Goal: Task Accomplishment & Management: Use online tool/utility

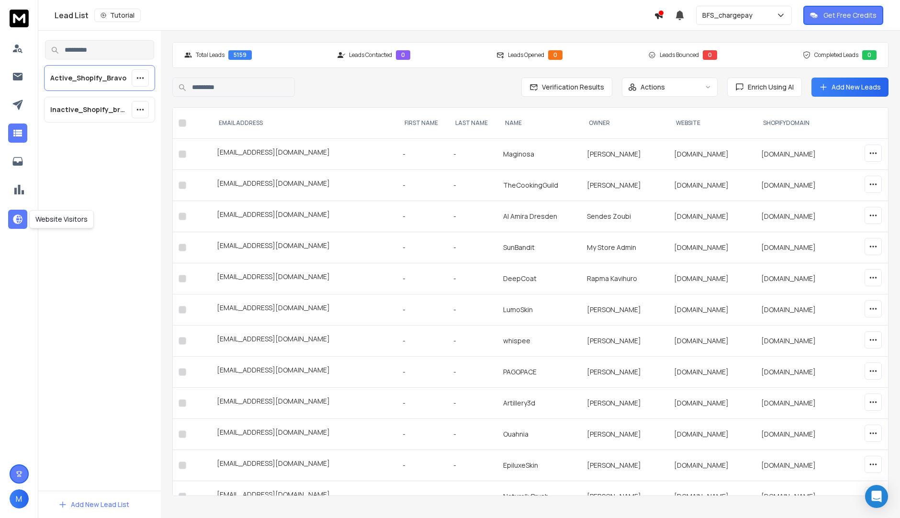
click at [12, 223] on icon at bounding box center [17, 218] width 11 height 11
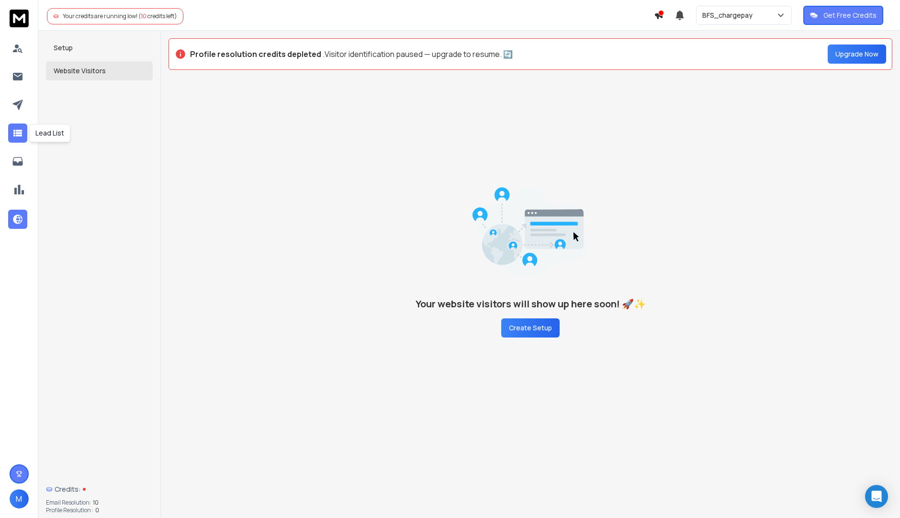
click at [24, 134] on link at bounding box center [17, 132] width 19 height 19
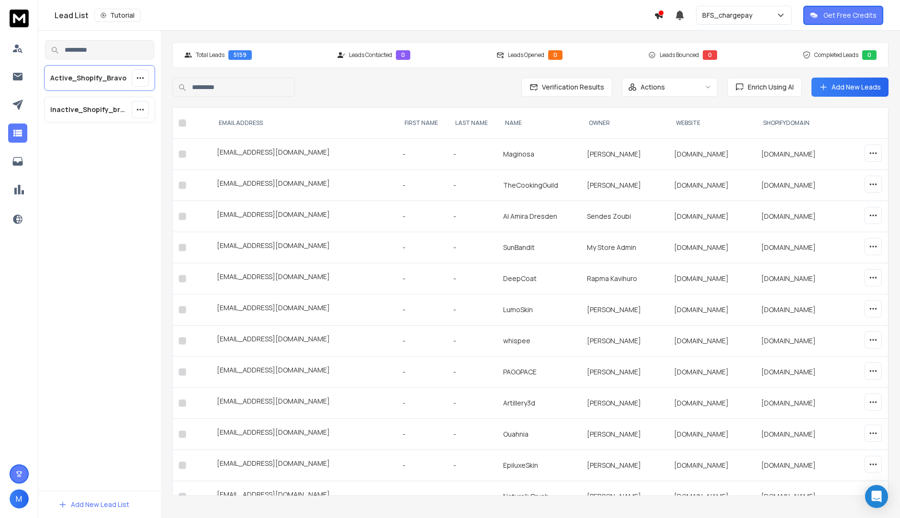
click at [28, 153] on div at bounding box center [19, 163] width 22 height 22
click at [23, 158] on link at bounding box center [17, 161] width 19 height 19
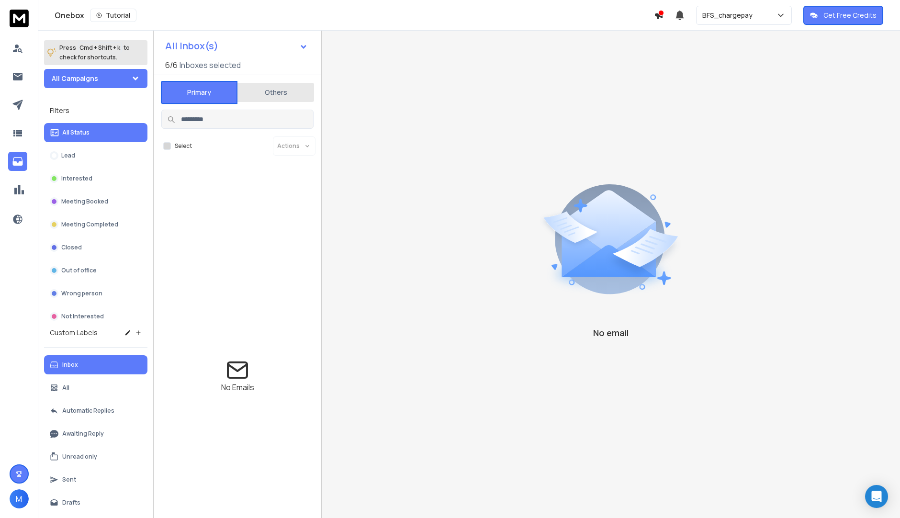
click at [110, 79] on button "All Campaigns" at bounding box center [95, 78] width 103 height 19
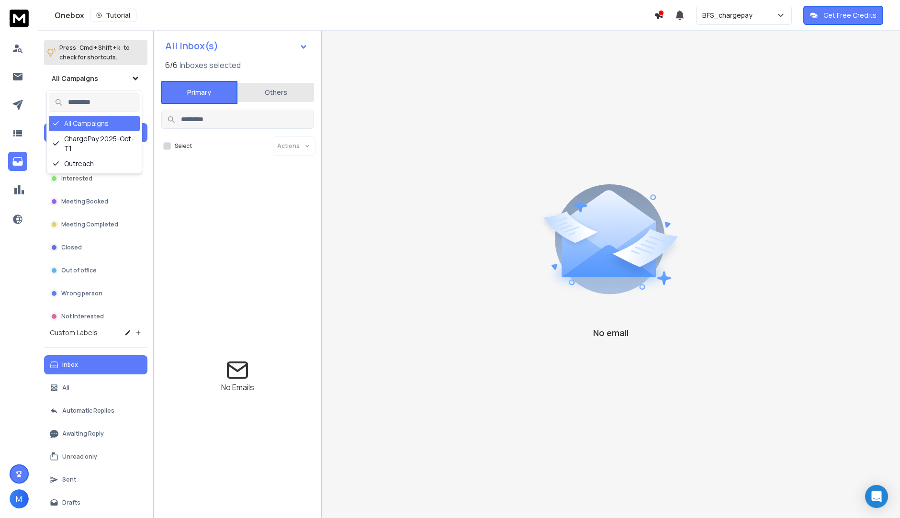
click at [102, 123] on div "All Campaigns" at bounding box center [94, 123] width 91 height 15
click at [96, 146] on div "ChargePay 2025-Oct-T1" at bounding box center [94, 143] width 91 height 25
click at [24, 184] on icon at bounding box center [19, 189] width 14 height 14
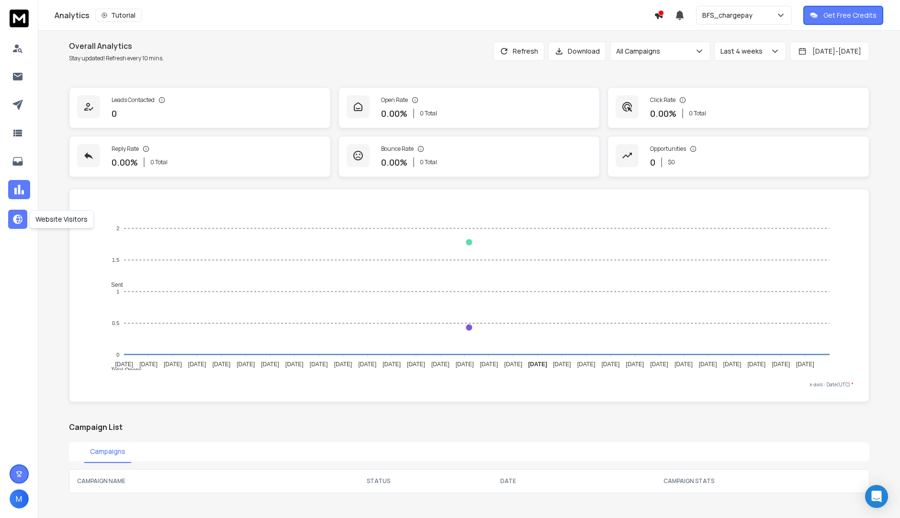
click at [14, 223] on icon at bounding box center [17, 218] width 11 height 11
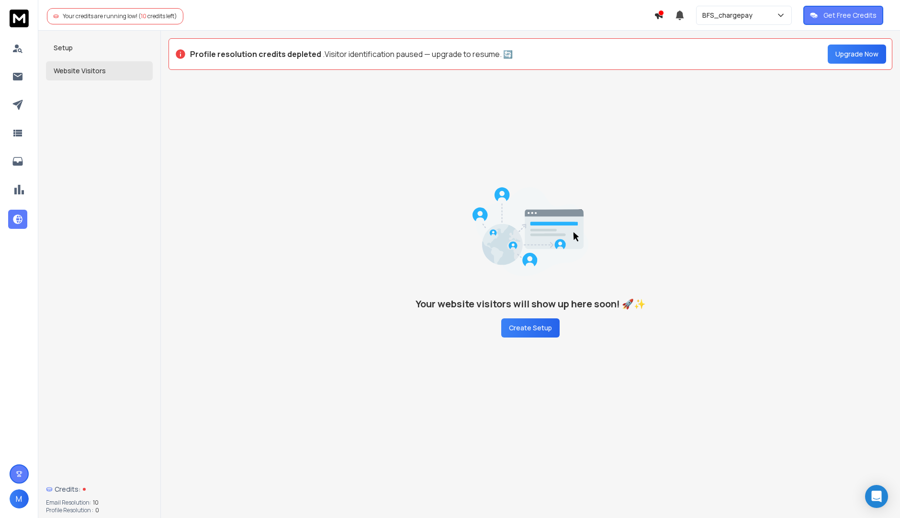
drag, startPoint x: 21, startPoint y: 498, endPoint x: 48, endPoint y: 289, distance: 211.5
click at [68, 372] on div "M Your credits are running low! ( 10 credits left) BFS_chargepay Get Free Credi…" at bounding box center [450, 215] width 900 height 431
click at [18, 53] on icon at bounding box center [17, 48] width 11 height 11
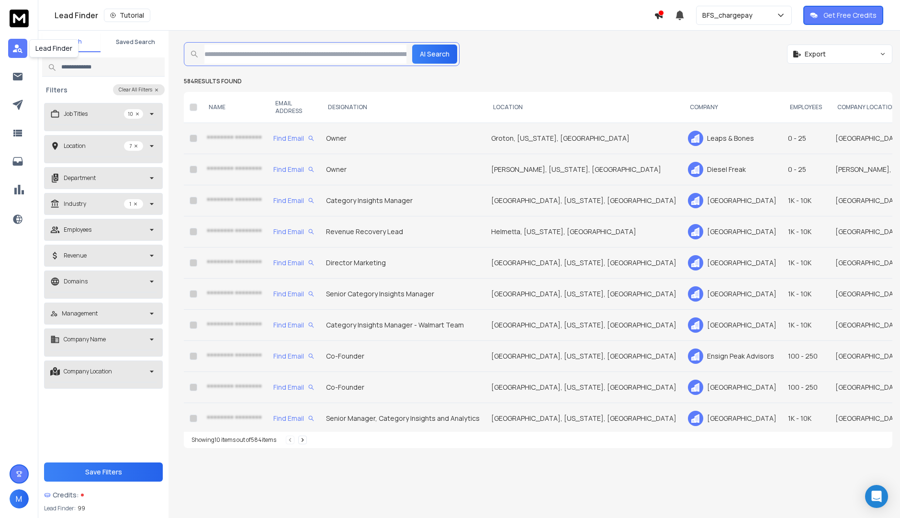
click at [323, 52] on textarea at bounding box center [305, 54] width 202 height 19
paste textarea "**********"
type textarea "**********"
click at [438, 56] on button "AI Search" at bounding box center [434, 54] width 45 height 19
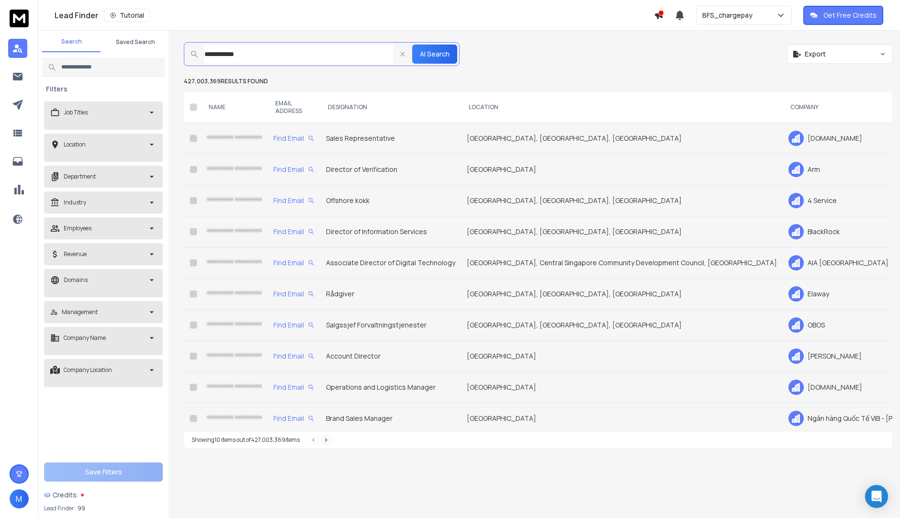
click at [329, 46] on textarea "**********" at bounding box center [298, 54] width 189 height 19
paste textarea
type textarea "**********"
click at [446, 60] on button "AI Search" at bounding box center [434, 54] width 45 height 19
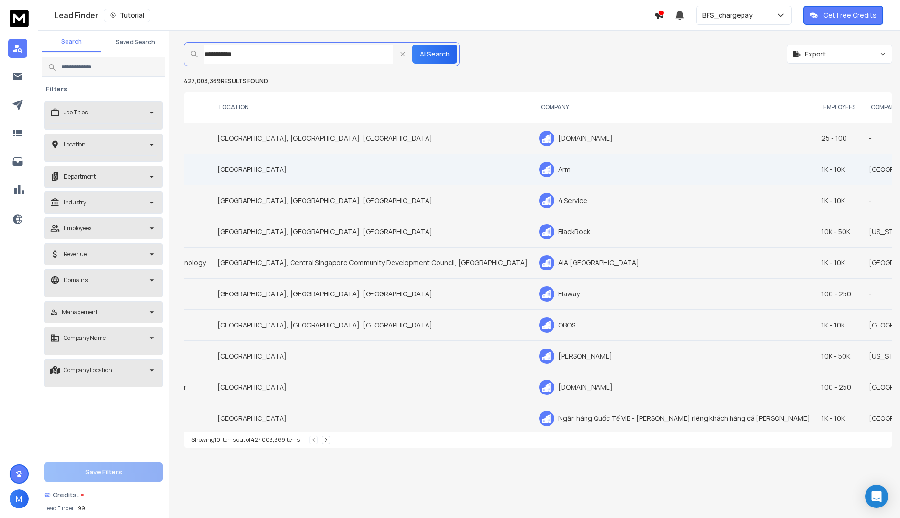
scroll to position [0, 454]
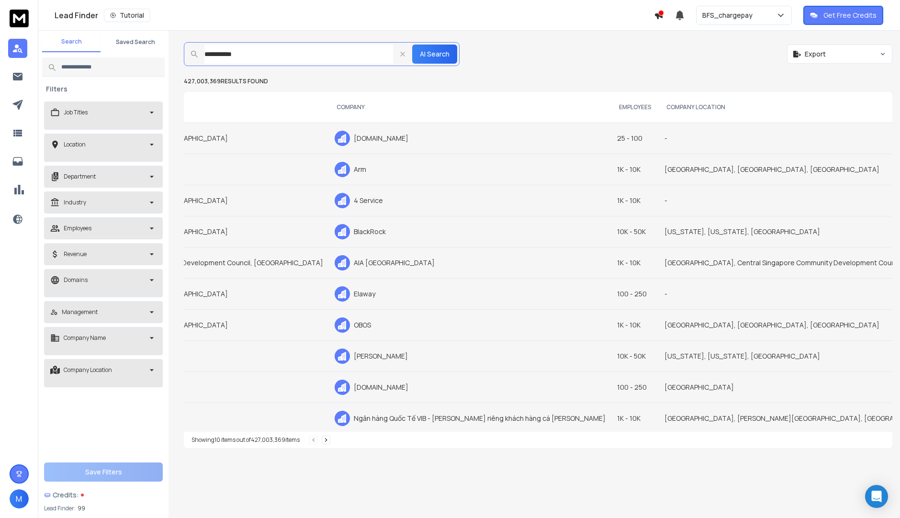
click at [328, 444] on icon at bounding box center [326, 440] width 8 height 8
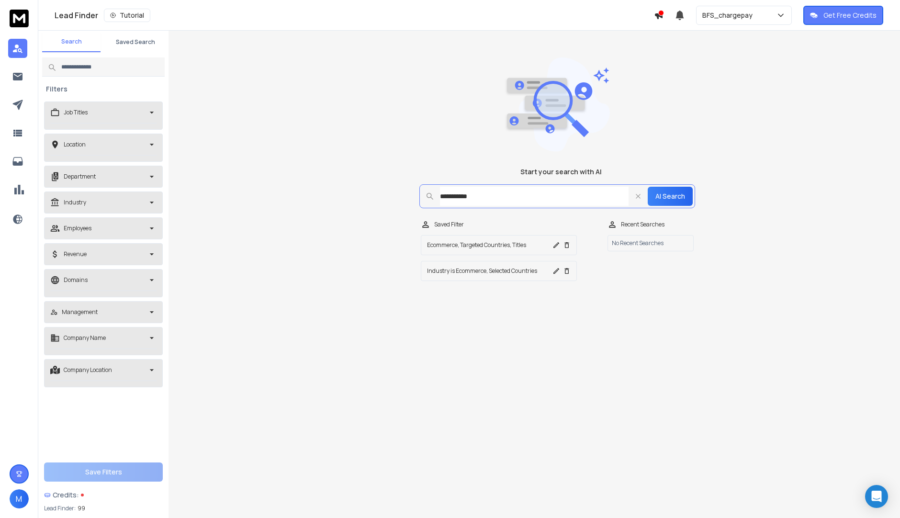
click at [526, 245] on p "Ecommerce, Targeted Countries, Titles" at bounding box center [476, 245] width 99 height 8
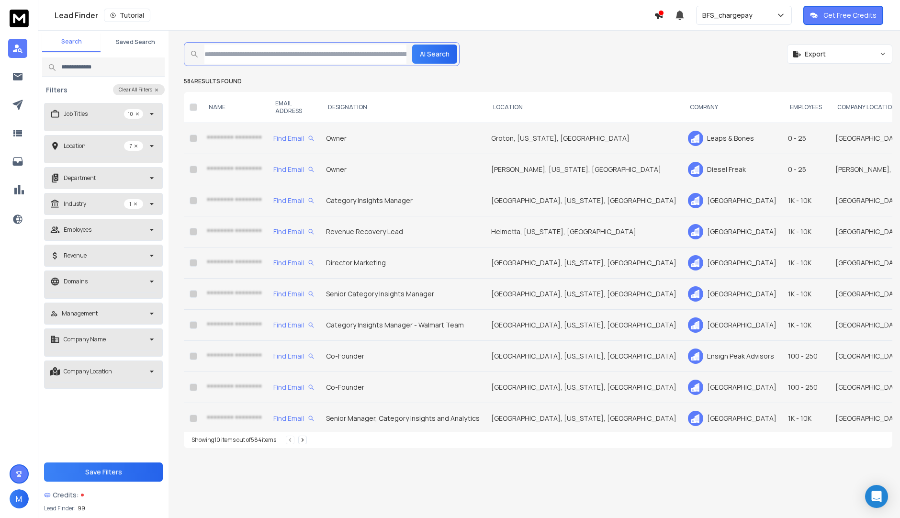
click at [142, 116] on p "10" at bounding box center [133, 114] width 19 height 10
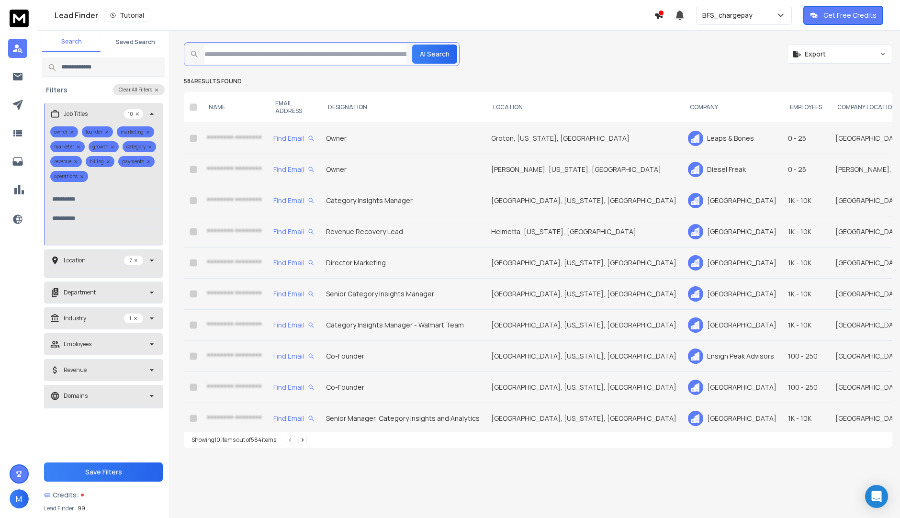
click at [150, 114] on icon at bounding box center [152, 114] width 10 height 10
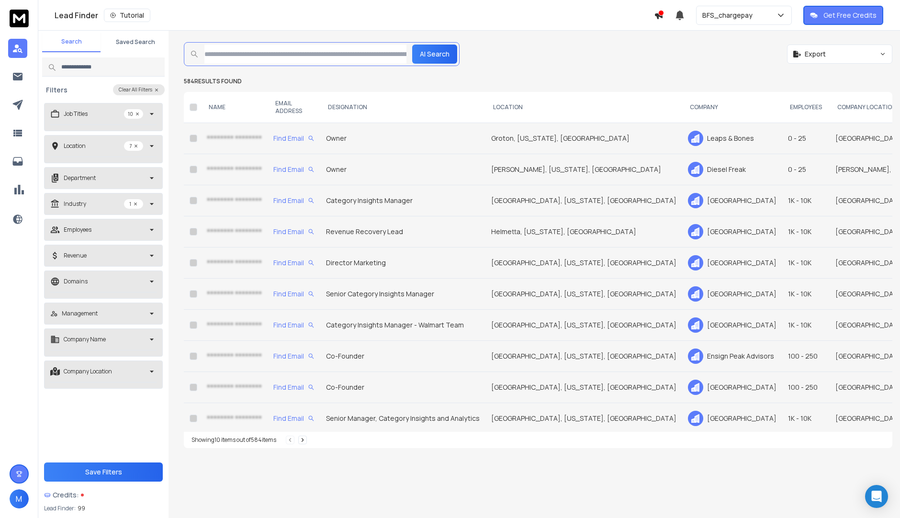
click at [143, 150] on div "7" at bounding box center [140, 146] width 33 height 10
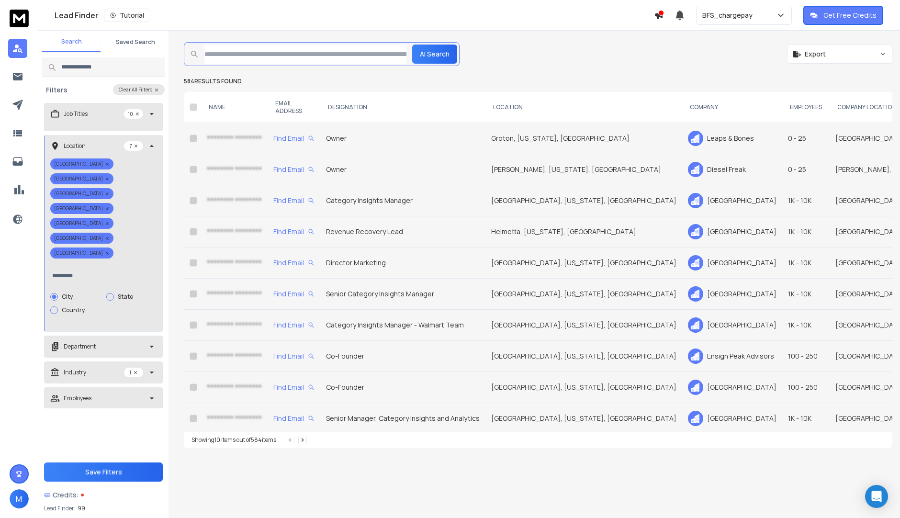
click at [147, 148] on icon at bounding box center [152, 146] width 10 height 10
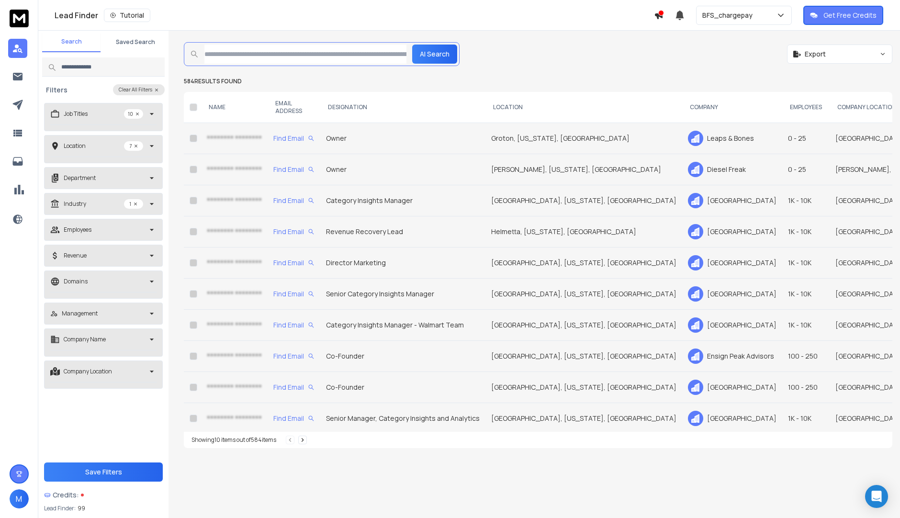
click at [152, 205] on icon at bounding box center [152, 204] width 10 height 10
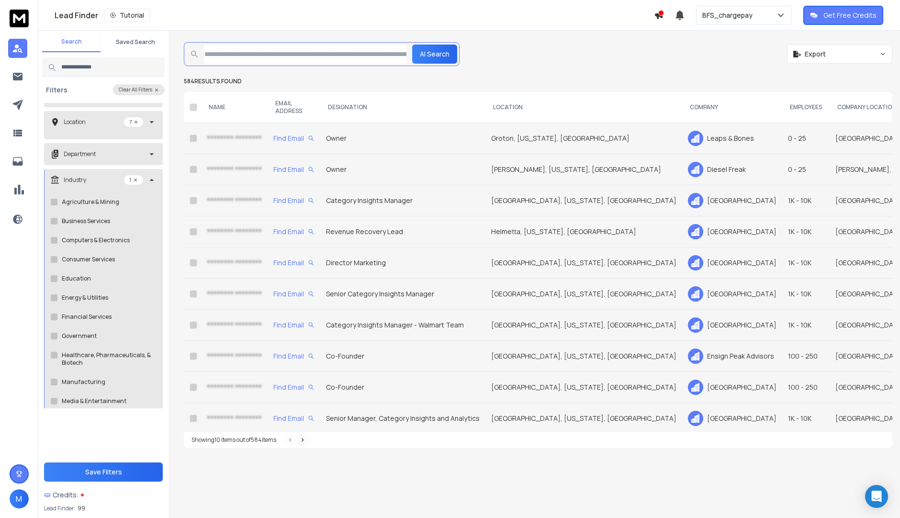
scroll to position [23, 0]
click at [140, 183] on div "1" at bounding box center [140, 181] width 33 height 10
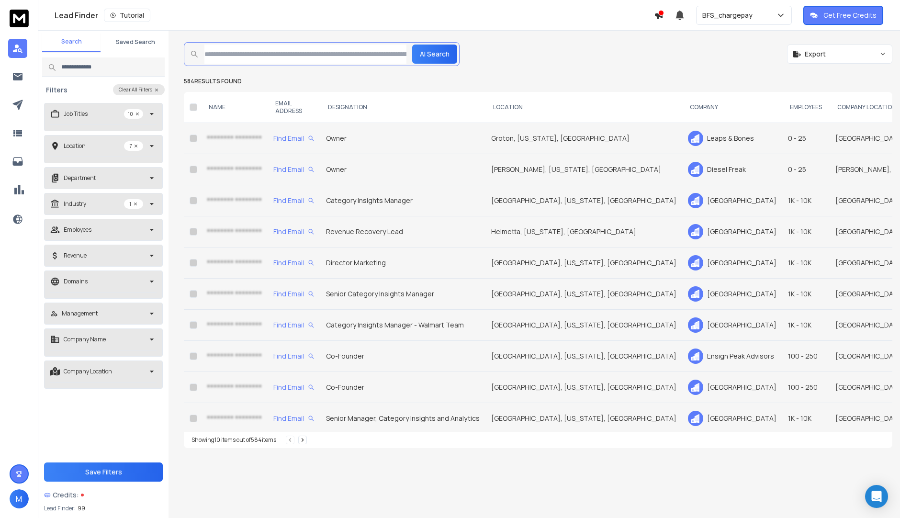
click at [146, 306] on div "Management" at bounding box center [103, 314] width 119 height 22
click at [144, 314] on div "Management" at bounding box center [103, 314] width 106 height 10
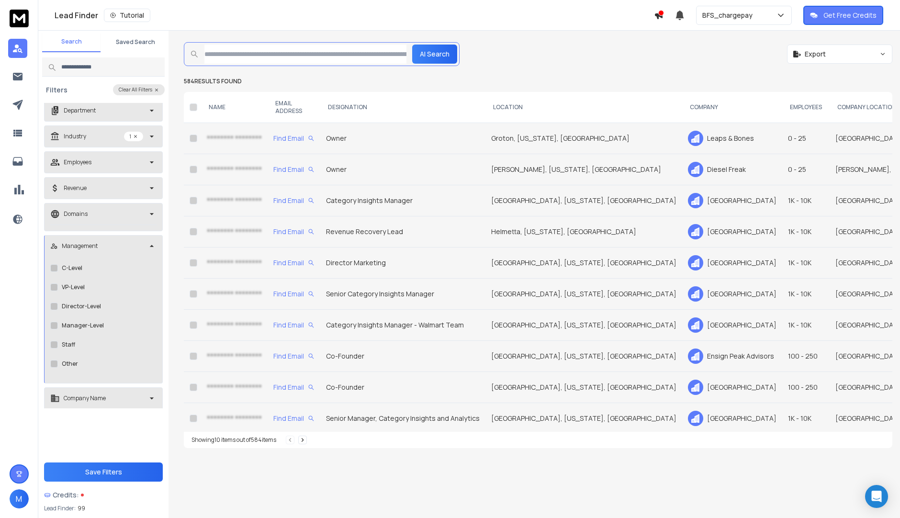
scroll to position [68, 0]
click at [81, 330] on div "Manager-Level" at bounding box center [103, 324] width 106 height 19
click at [54, 326] on button "Manager-Level" at bounding box center [54, 325] width 8 height 8
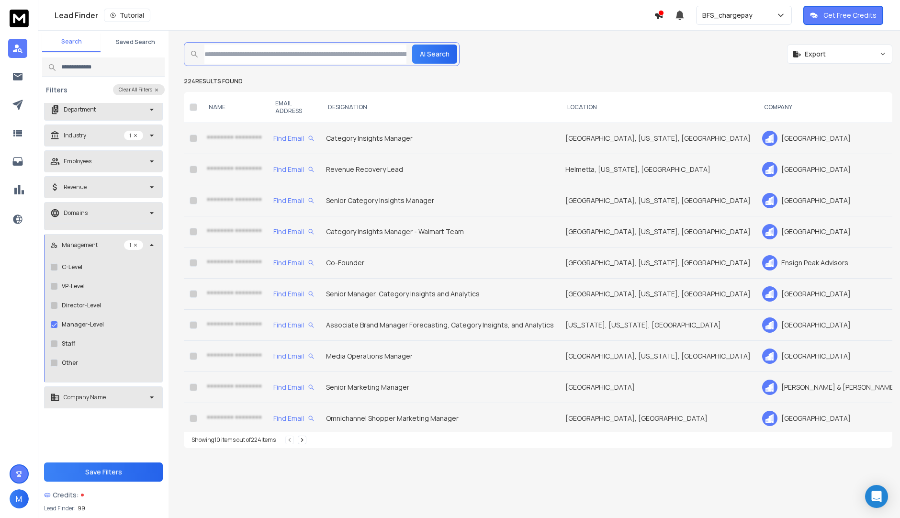
drag, startPoint x: 53, startPoint y: 324, endPoint x: 52, endPoint y: 317, distance: 6.8
click at [53, 324] on button "Manager-Level" at bounding box center [54, 325] width 8 height 8
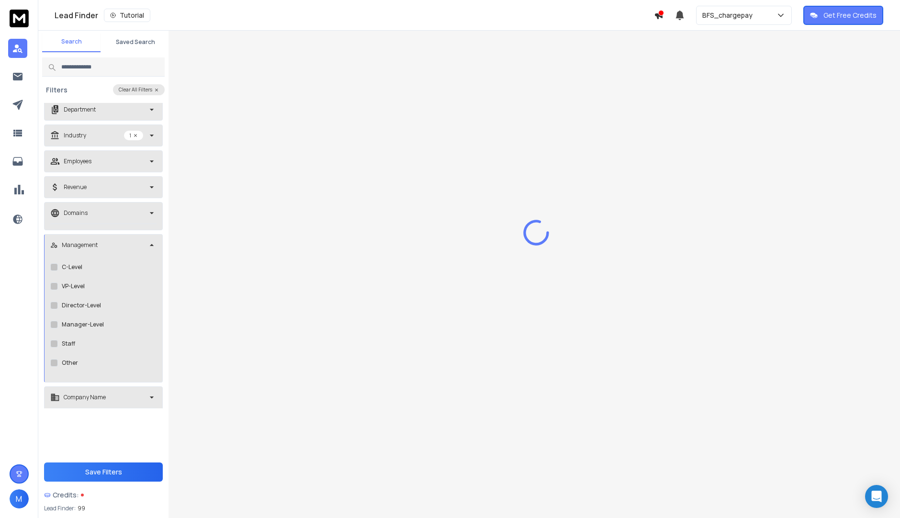
click at [53, 281] on div "VP-Level" at bounding box center [103, 286] width 106 height 19
click at [53, 287] on button "VP-Level" at bounding box center [54, 286] width 8 height 8
click at [52, 269] on button "C-Level" at bounding box center [54, 267] width 8 height 8
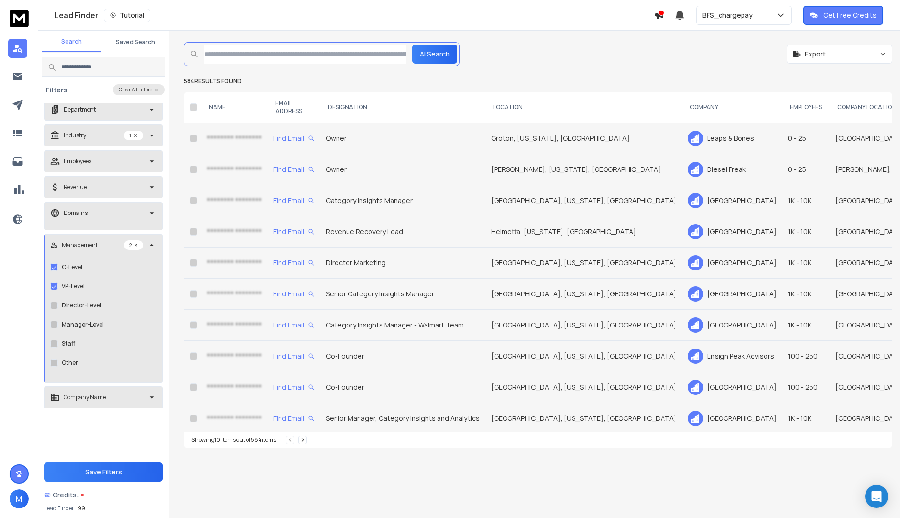
click at [57, 305] on button "Director-Level" at bounding box center [54, 306] width 8 height 8
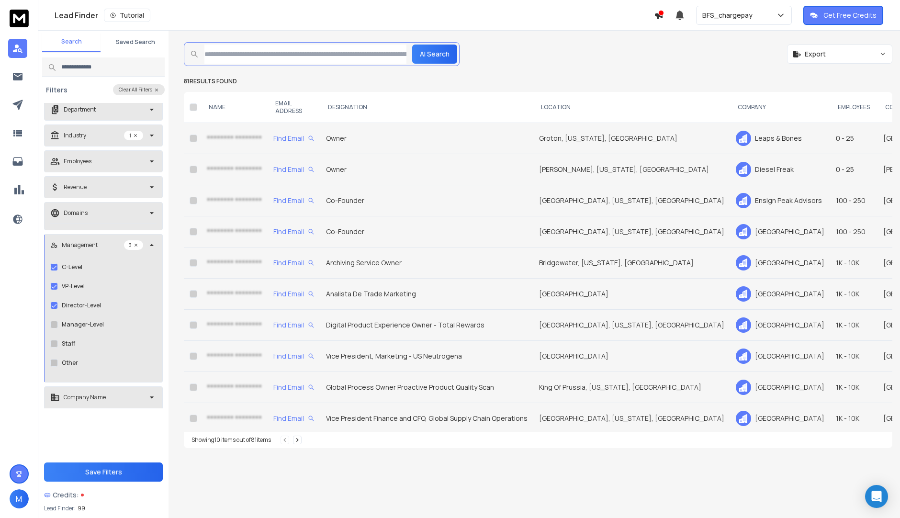
click at [119, 402] on div "Company Name" at bounding box center [103, 400] width 119 height 28
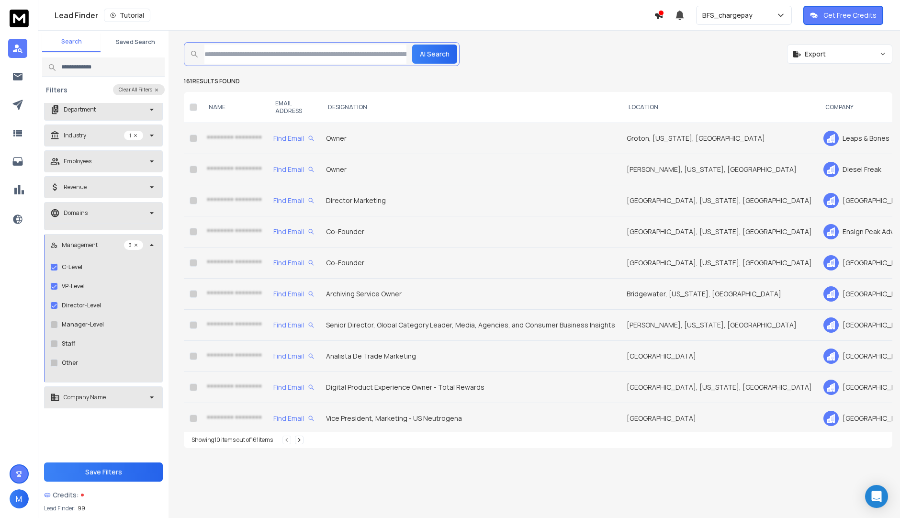
click at [141, 398] on div "Company Name" at bounding box center [103, 398] width 106 height 10
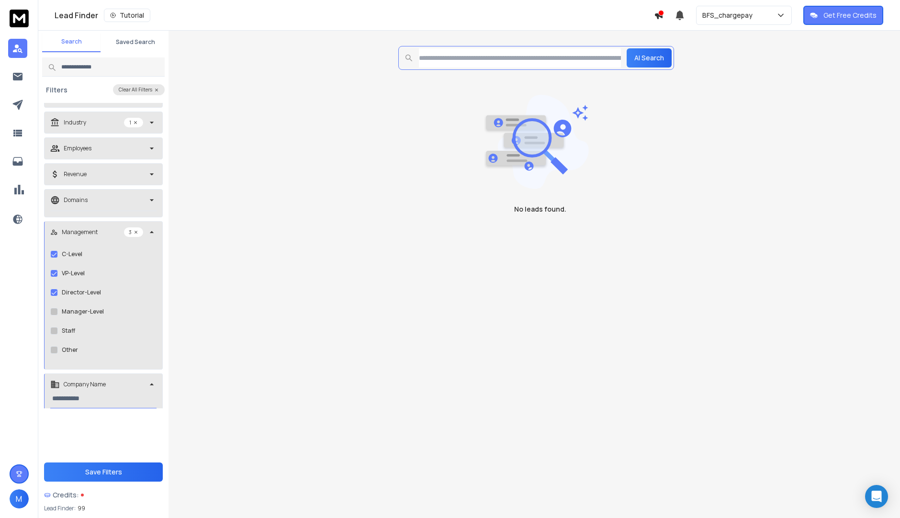
paste input
type input "******"
click at [359, 276] on div "ReferralStack Unlock AI-powered affiliate growth Lifetime Deals available! Clai…" at bounding box center [450, 259] width 900 height 518
